Goal: Task Accomplishment & Management: Use online tool/utility

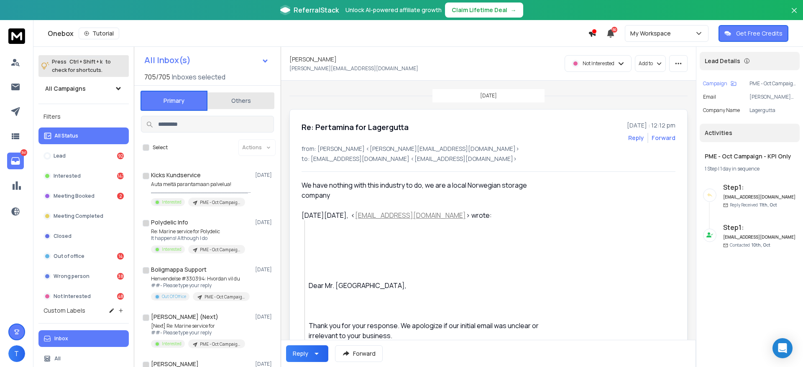
scroll to position [377, 0]
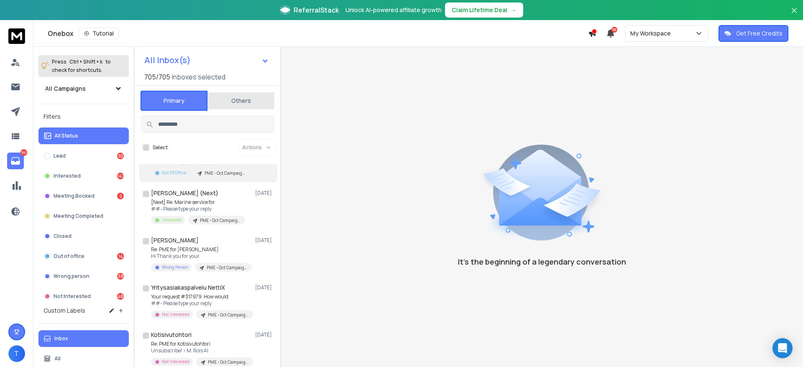
scroll to position [188, 0]
